Goal: Task Accomplishment & Management: Use online tool/utility

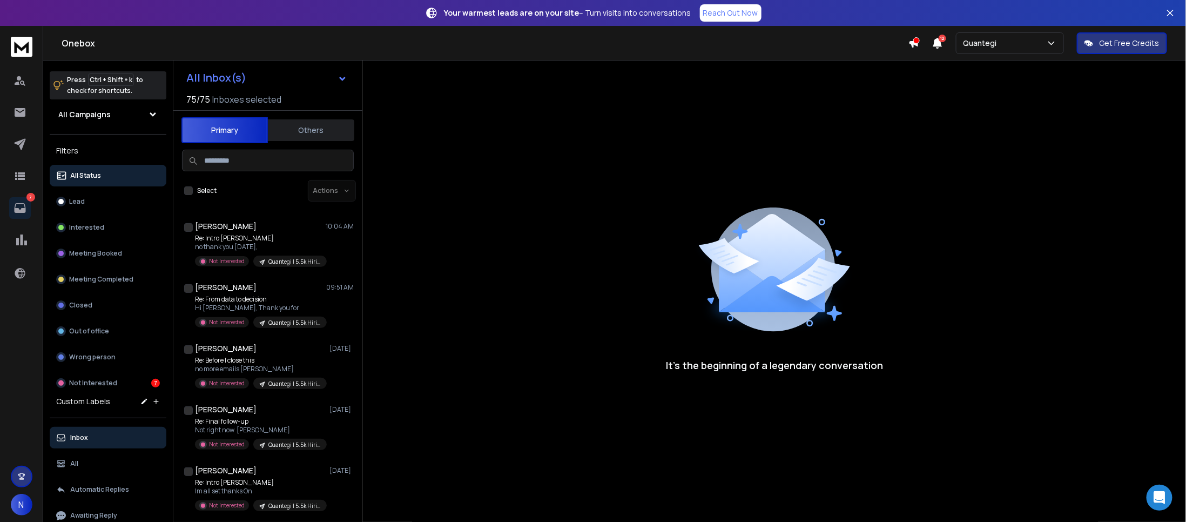
scroll to position [540, 0]
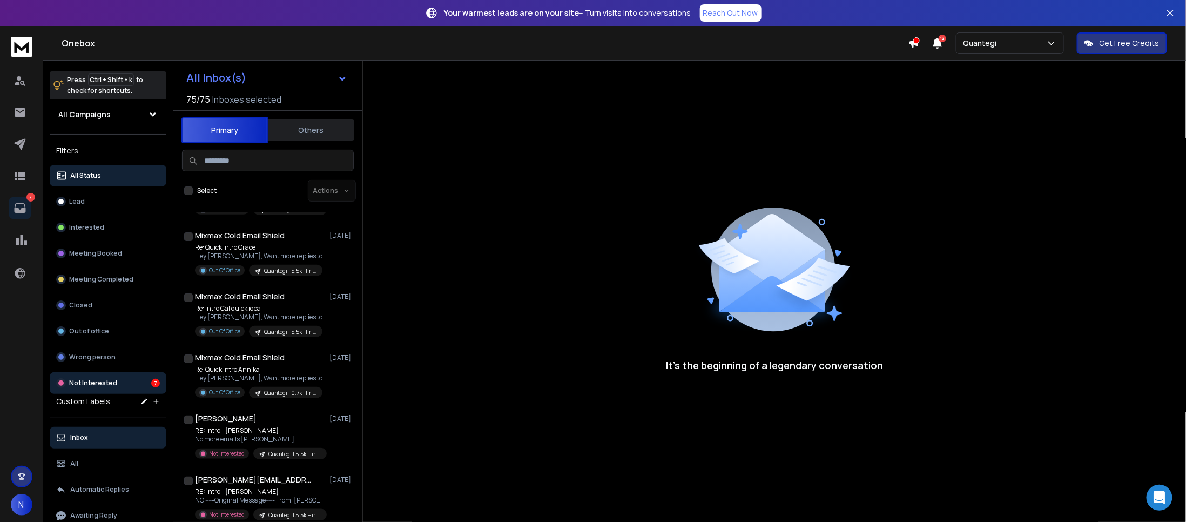
click at [94, 383] on p "Not Interested" at bounding box center [93, 382] width 48 height 9
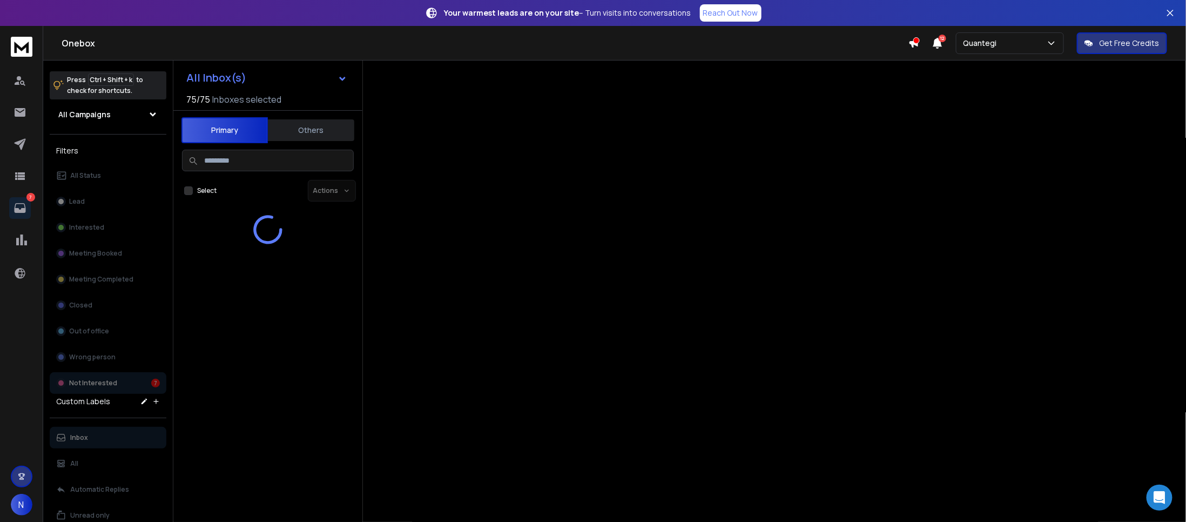
scroll to position [0, 0]
click at [19, 206] on icon at bounding box center [19, 207] width 13 height 13
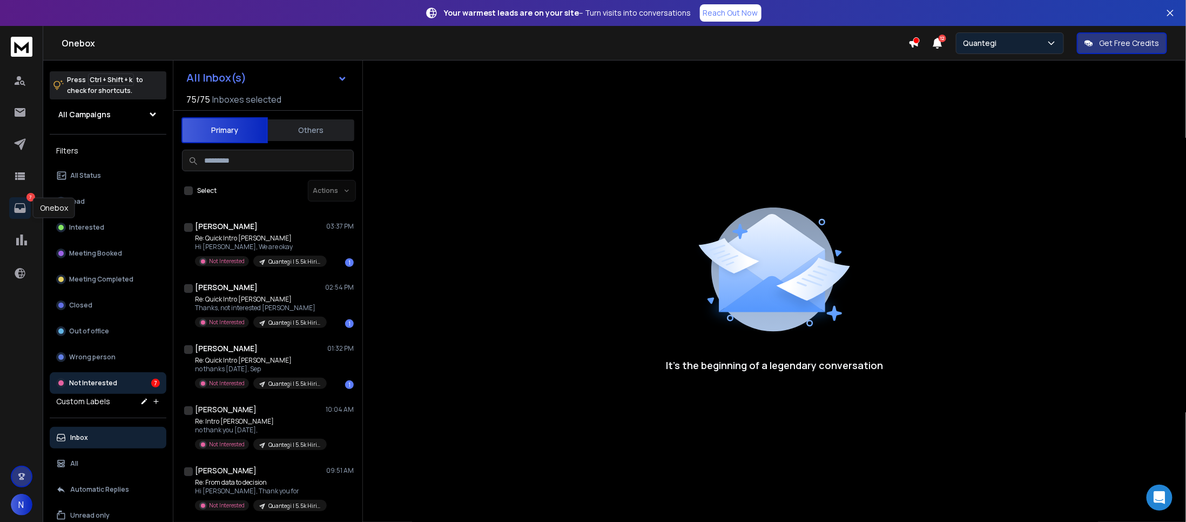
click at [1009, 50] on button "Quantegi" at bounding box center [1010, 43] width 108 height 22
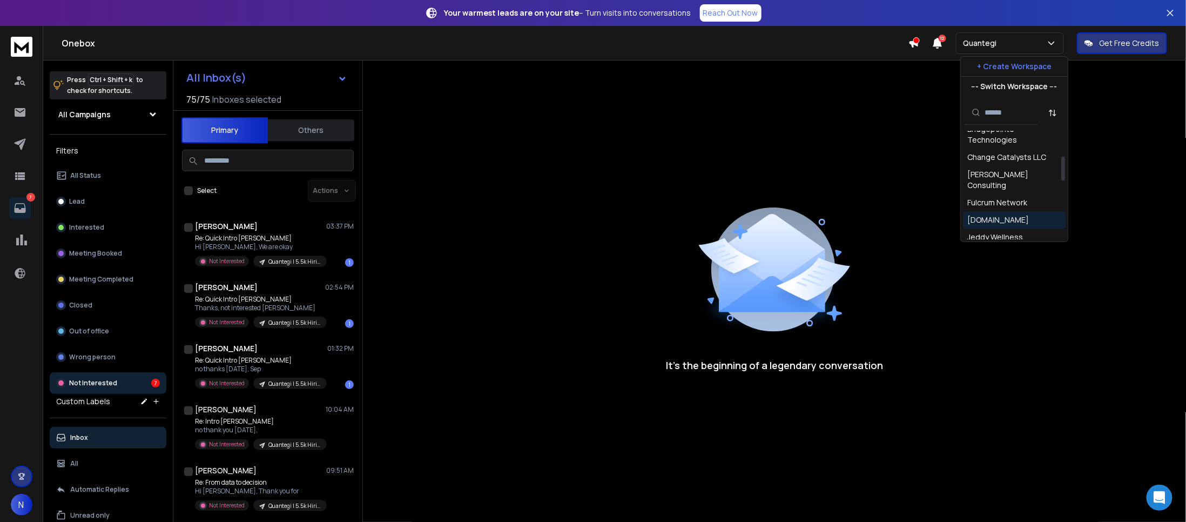
scroll to position [216, 0]
click at [1026, 232] on div "Profit Elevation LLC" at bounding box center [1001, 237] width 69 height 11
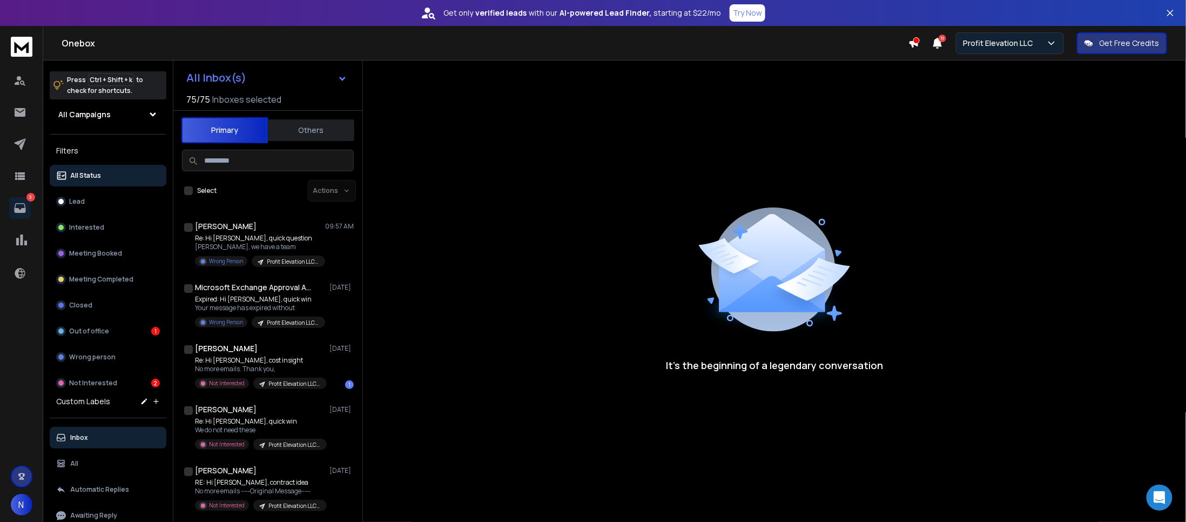
click at [1021, 45] on p "Profit Elevation LLC" at bounding box center [1000, 43] width 74 height 11
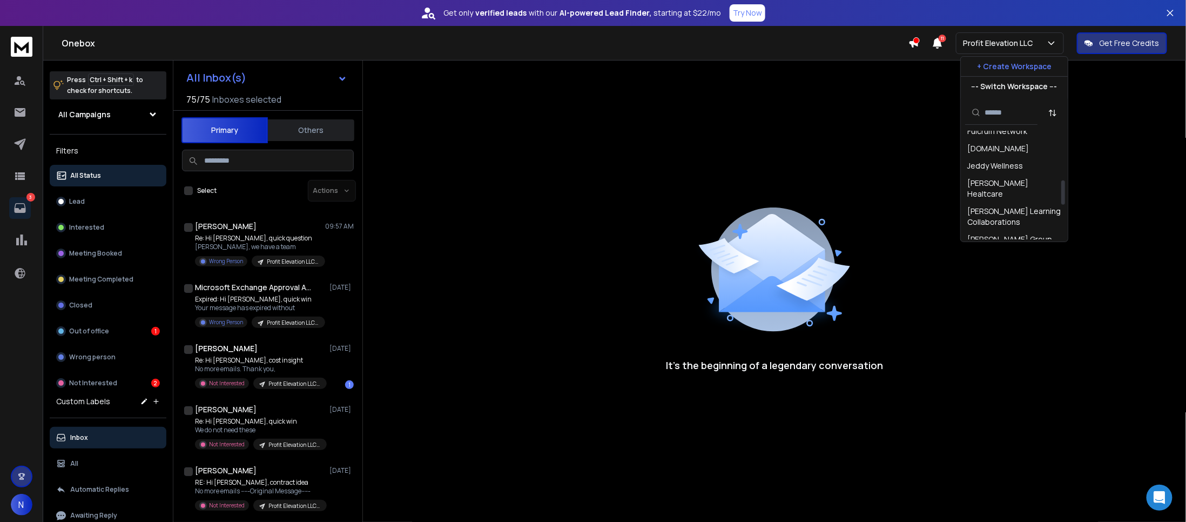
scroll to position [216, 0]
click at [1008, 246] on div "Quantegi" at bounding box center [1014, 254] width 103 height 17
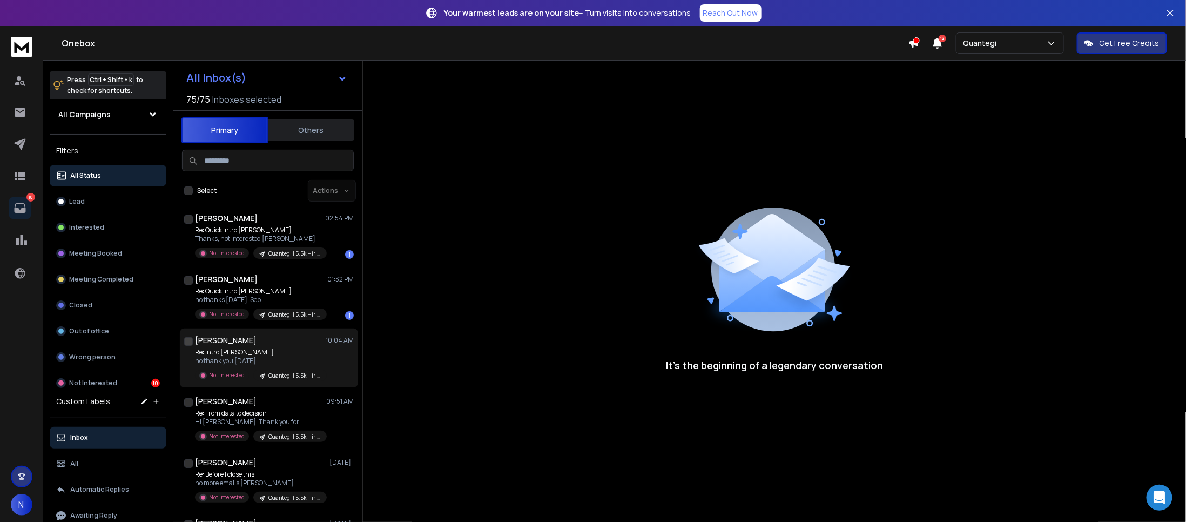
scroll to position [108, 0]
